Goal: Navigation & Orientation: Find specific page/section

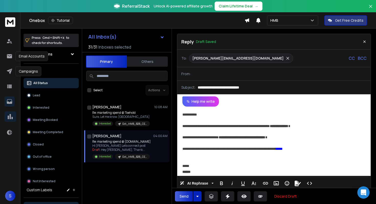
scroll to position [16, 0]
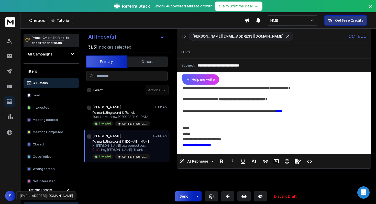
click at [10, 196] on span "S" at bounding box center [10, 196] width 10 height 10
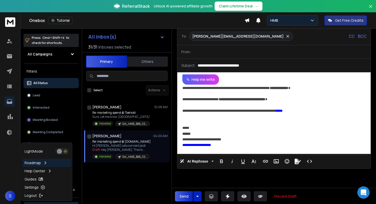
click at [311, 18] on icon "button" at bounding box center [311, 20] width 5 height 5
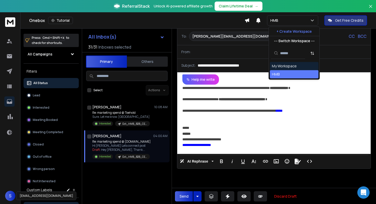
click at [8, 195] on span "S" at bounding box center [10, 196] width 10 height 10
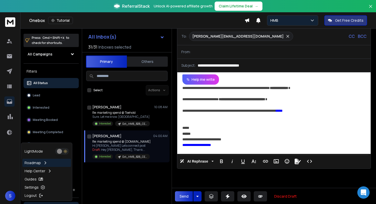
click at [313, 21] on icon "button" at bounding box center [311, 20] width 5 height 5
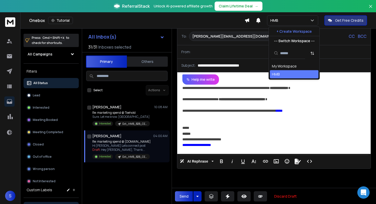
click at [293, 74] on div "HMB" at bounding box center [294, 74] width 49 height 8
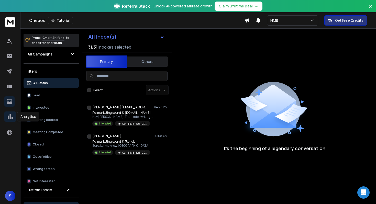
click at [11, 121] on link at bounding box center [10, 117] width 12 height 12
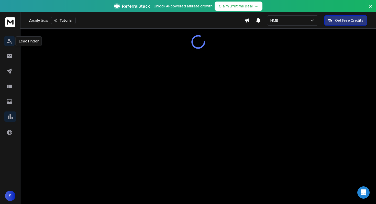
click at [11, 43] on icon at bounding box center [9, 42] width 5 height 3
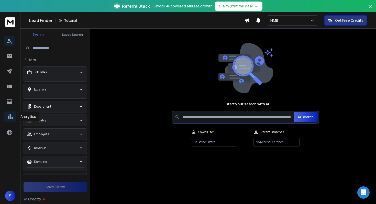
click at [11, 119] on icon at bounding box center [10, 117] width 8 height 8
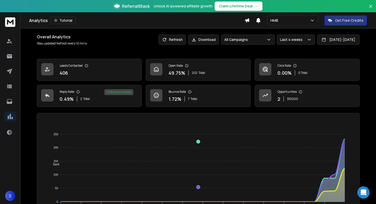
click at [7, 186] on div "S" at bounding box center [10, 109] width 20 height 194
click at [7, 191] on button "S" at bounding box center [10, 196] width 10 height 10
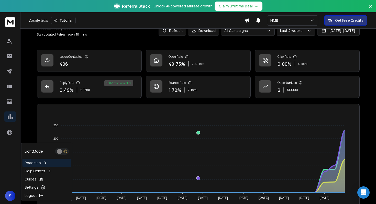
scroll to position [9, 0]
click at [43, 162] on icon at bounding box center [45, 162] width 5 height 5
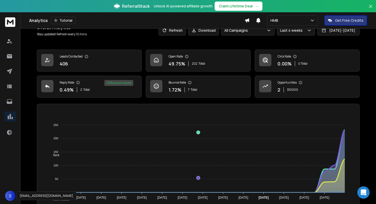
click at [6, 199] on span "S" at bounding box center [10, 196] width 10 height 10
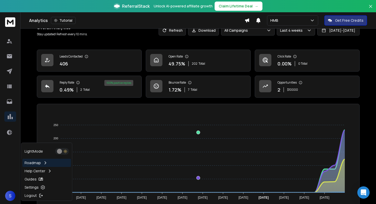
click at [61, 150] on button "button" at bounding box center [62, 151] width 14 height 7
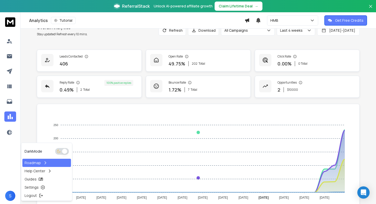
scroll to position [0, 0]
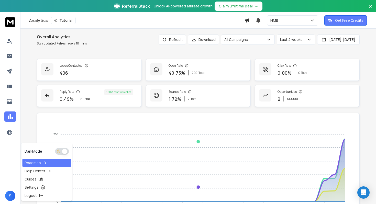
click at [95, 52] on div "Overall Analytics Stay updated! Refresh every 10 mins. Refresh Download All Cam…" at bounding box center [198, 165] width 322 height 262
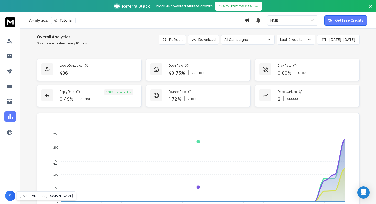
click at [9, 196] on span "S" at bounding box center [10, 196] width 10 height 10
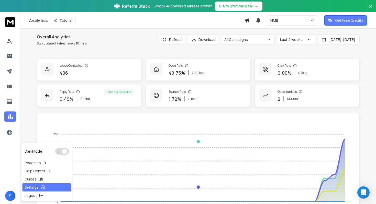
click at [37, 189] on p "Settings" at bounding box center [32, 187] width 14 height 5
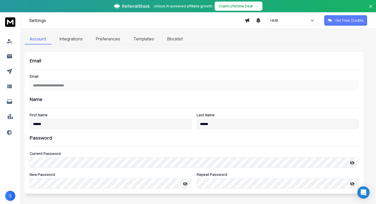
click at [66, 43] on link "Integrations" at bounding box center [70, 39] width 33 height 11
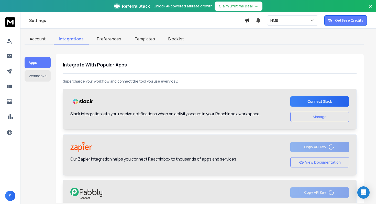
click at [32, 39] on link "Account" at bounding box center [38, 39] width 26 height 11
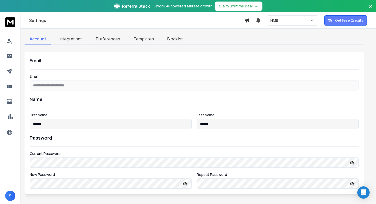
click at [143, 37] on link "Templates" at bounding box center [143, 39] width 31 height 11
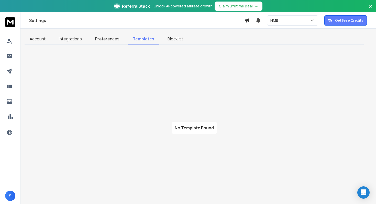
click at [173, 40] on link "Blocklist" at bounding box center [175, 39] width 26 height 11
click at [104, 42] on link "Preferences" at bounding box center [107, 39] width 34 height 11
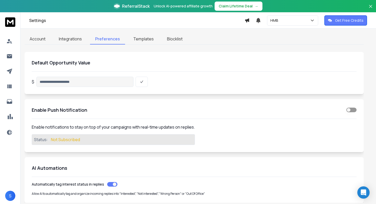
click at [36, 41] on link "Account" at bounding box center [38, 39] width 26 height 11
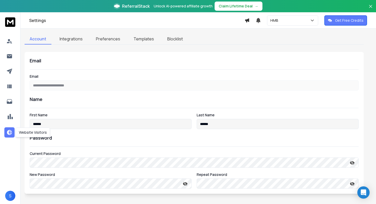
click at [10, 133] on icon at bounding box center [9, 132] width 6 height 6
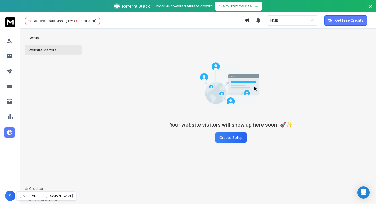
click at [12, 195] on span "S" at bounding box center [10, 196] width 10 height 10
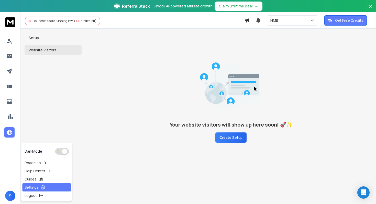
click at [42, 188] on icon at bounding box center [43, 187] width 4 height 4
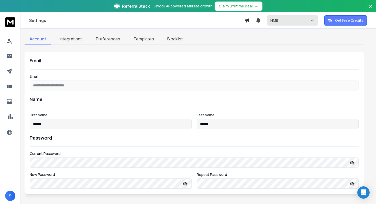
click at [301, 22] on div "HMB" at bounding box center [292, 20] width 44 height 5
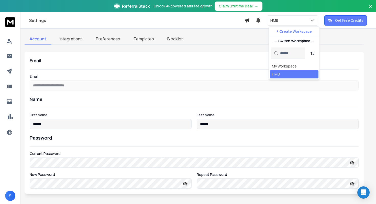
click at [288, 74] on div "HMB" at bounding box center [294, 74] width 49 height 8
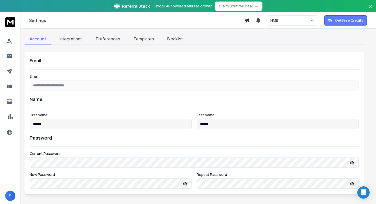
click at [77, 38] on link "Integrations" at bounding box center [70, 39] width 33 height 11
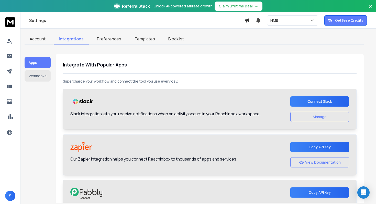
click at [107, 42] on link "Preferences" at bounding box center [109, 39] width 34 height 11
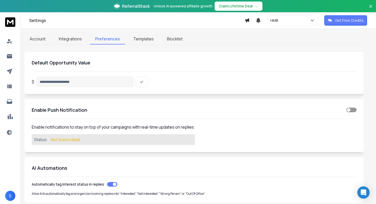
click at [143, 43] on link "Templates" at bounding box center [143, 39] width 31 height 11
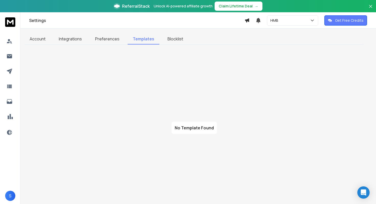
click at [185, 43] on link "Blocklist" at bounding box center [175, 39] width 26 height 11
click at [41, 40] on link "Account" at bounding box center [38, 39] width 26 height 11
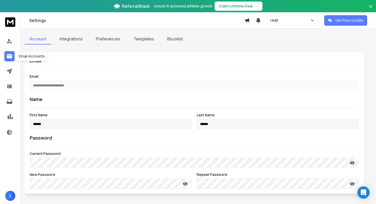
click at [8, 55] on icon at bounding box center [9, 56] width 6 height 6
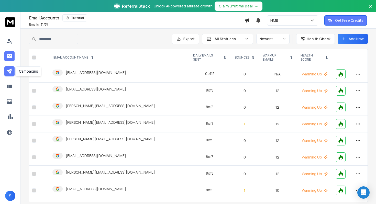
click at [14, 75] on link at bounding box center [9, 71] width 10 height 10
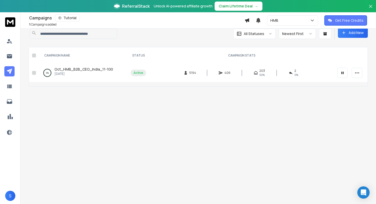
scroll to position [7, 0]
click at [11, 88] on icon at bounding box center [9, 87] width 5 height 4
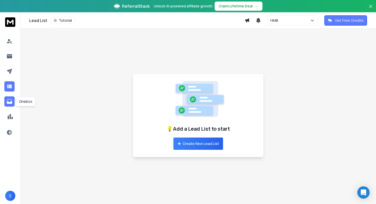
click at [11, 98] on icon at bounding box center [9, 101] width 6 height 6
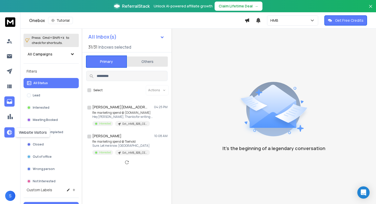
click at [8, 131] on icon at bounding box center [9, 132] width 5 height 5
